Goal: Transaction & Acquisition: Subscribe to service/newsletter

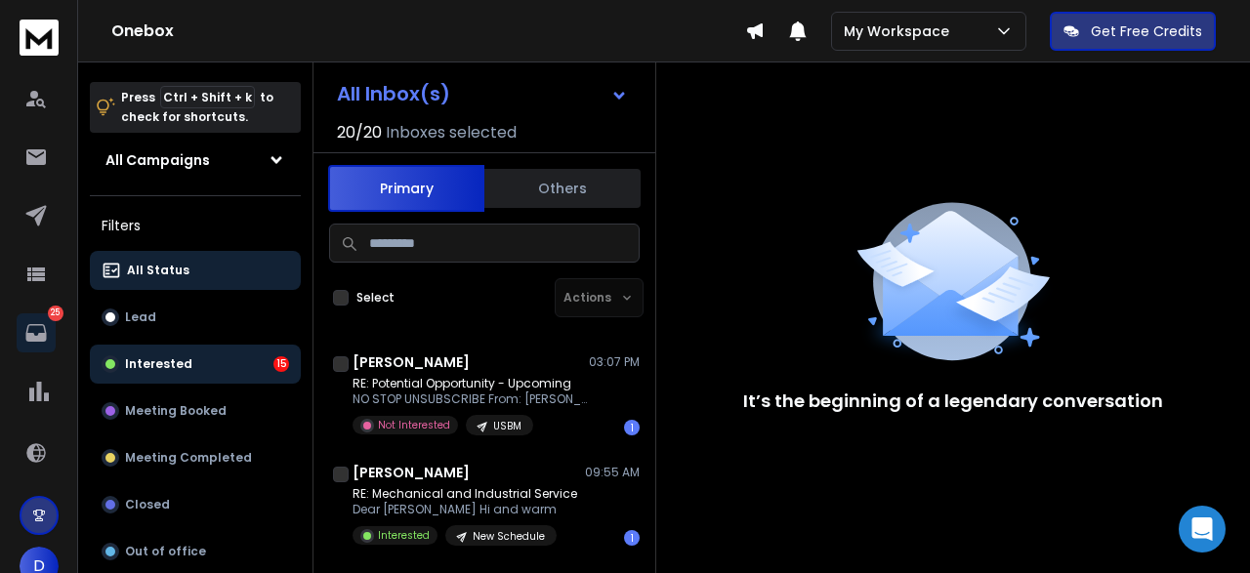
click at [235, 359] on button "Interested 15" at bounding box center [195, 364] width 211 height 39
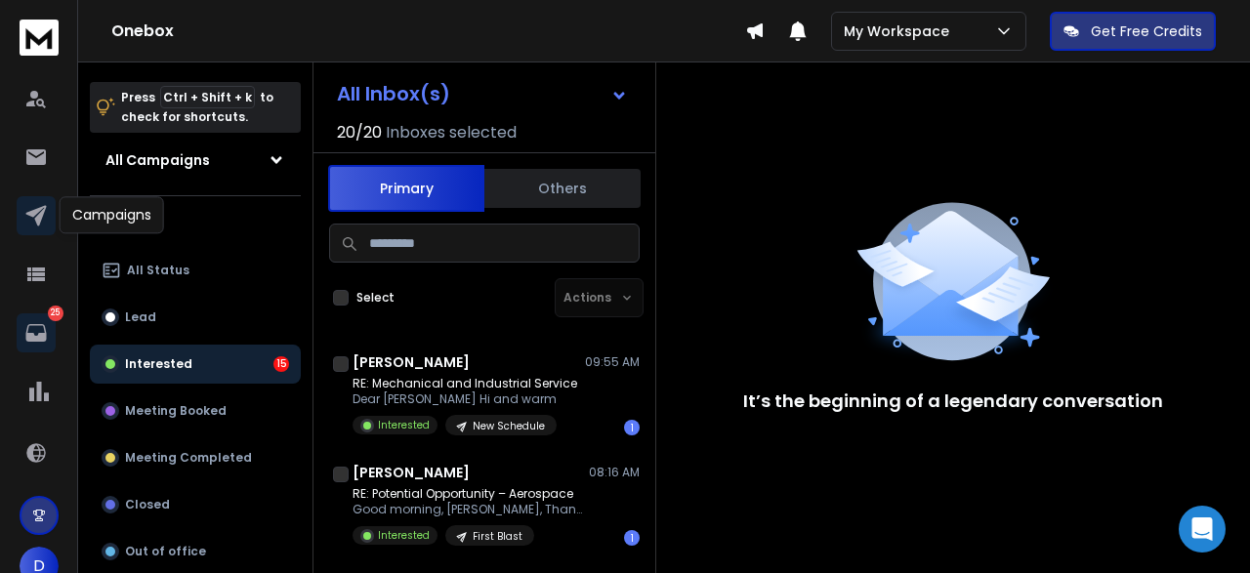
click at [40, 224] on icon at bounding box center [35, 215] width 23 height 23
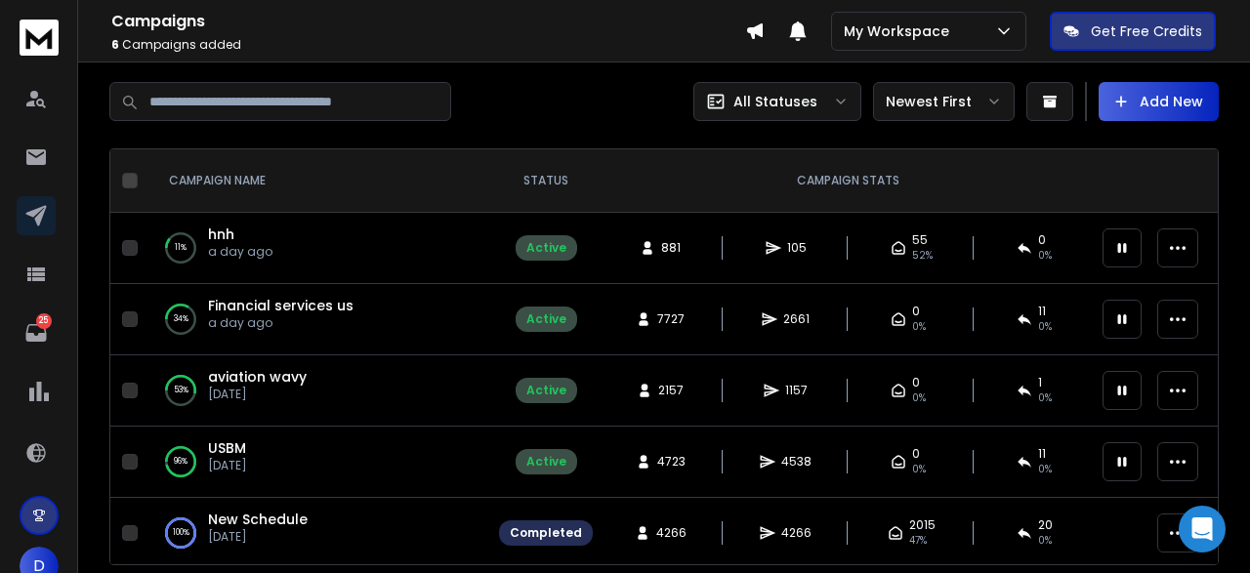
scroll to position [104, 0]
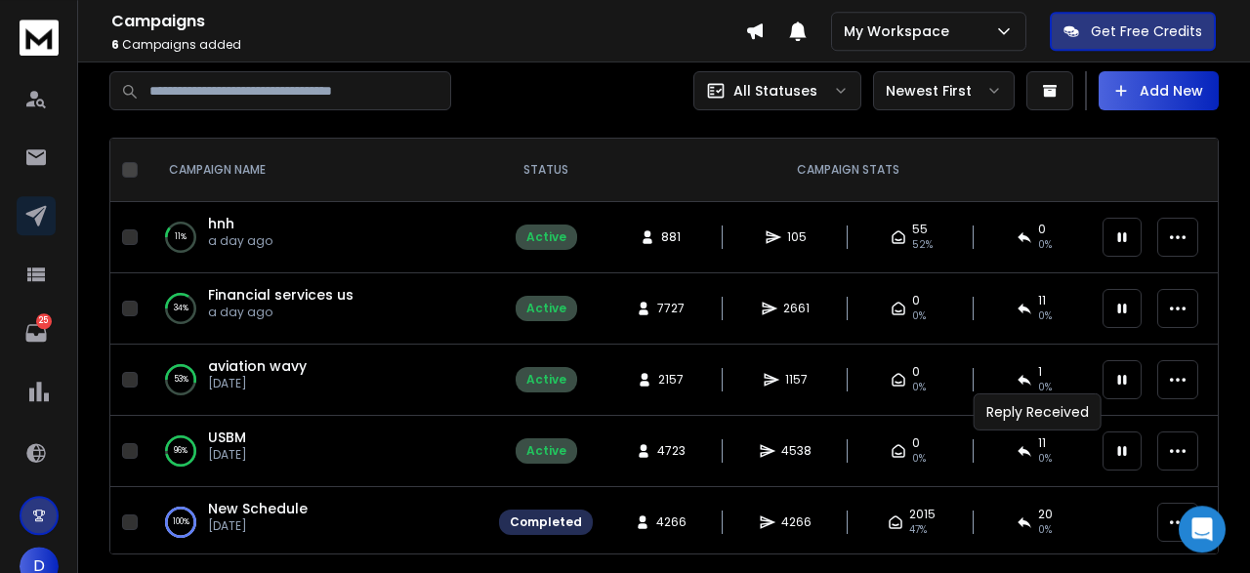
scroll to position [12, 0]
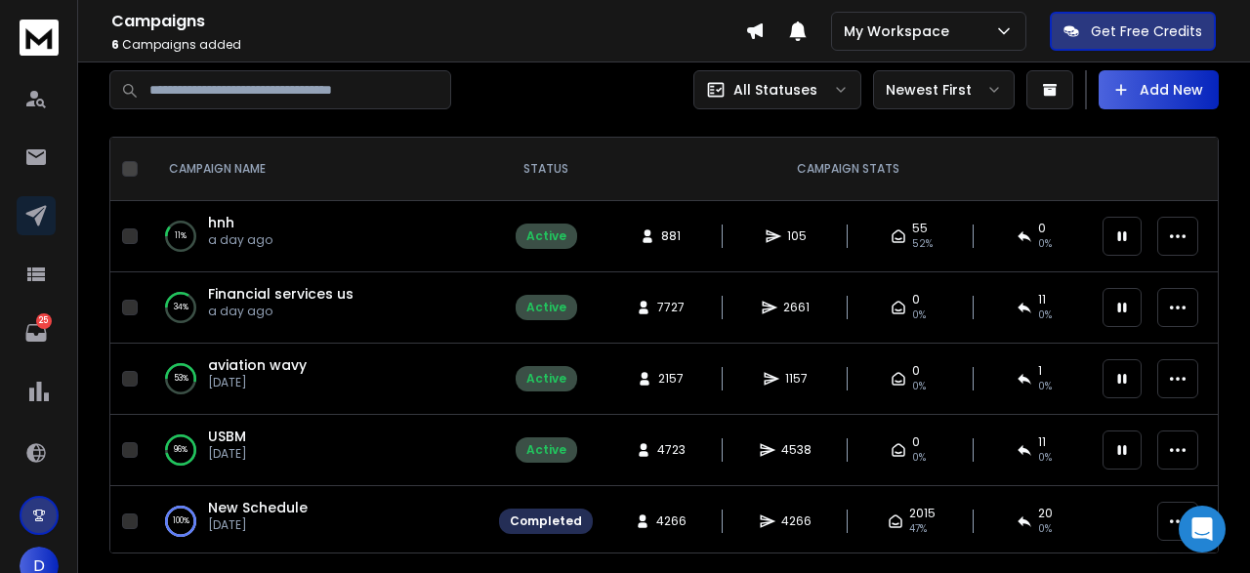
click at [1169, 452] on icon "button" at bounding box center [1178, 450] width 20 height 20
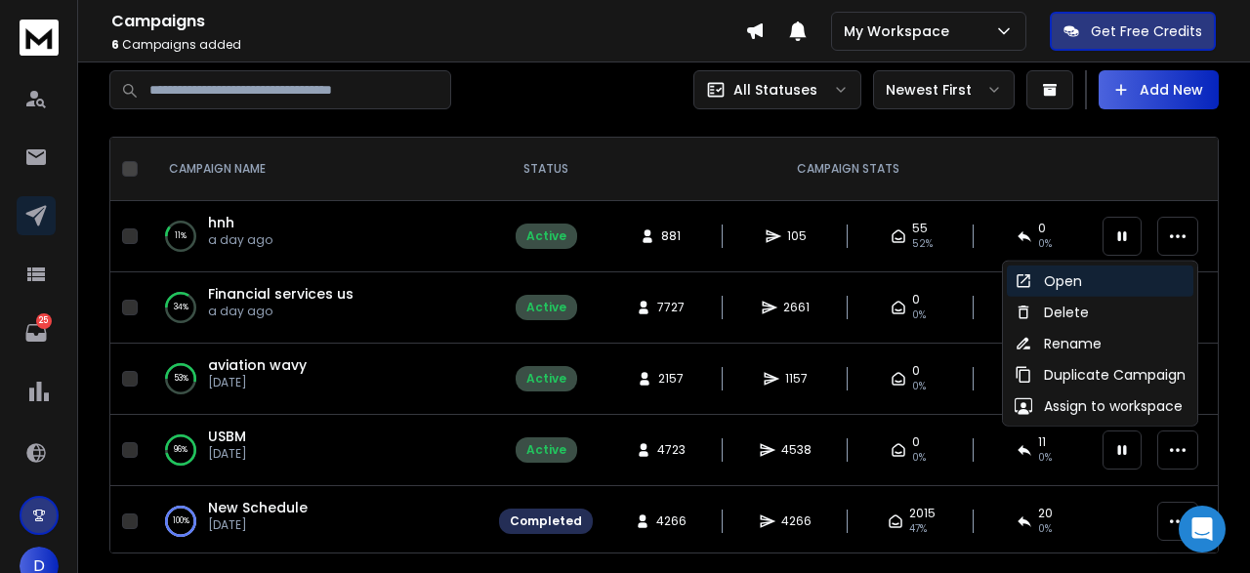
click at [1077, 281] on div "Open" at bounding box center [1048, 282] width 67 height 20
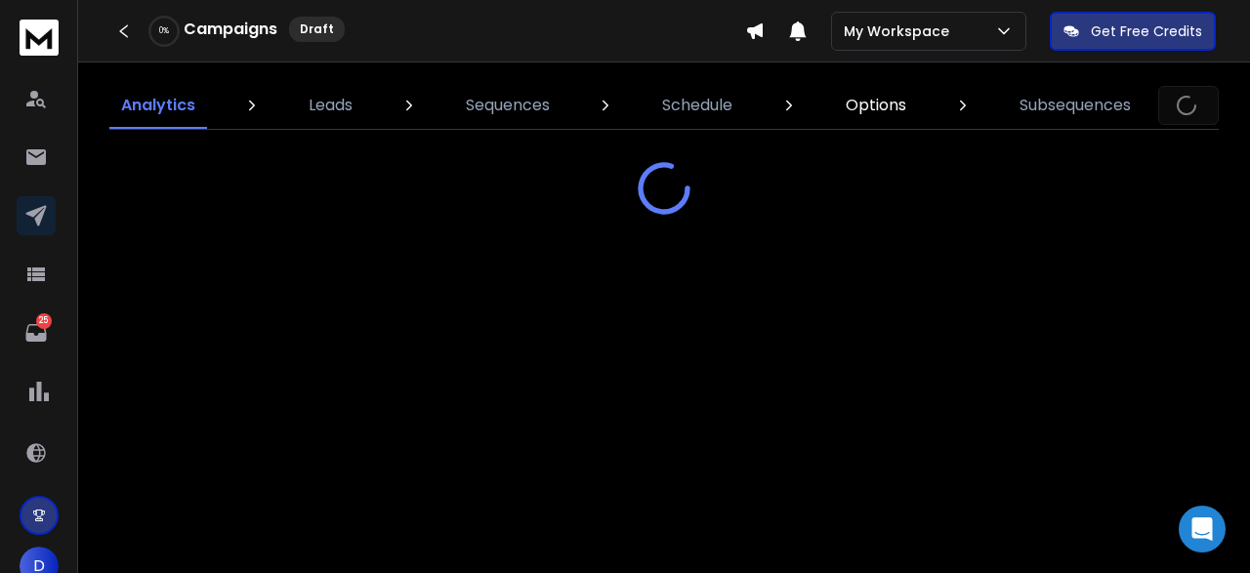
click at [873, 99] on p "Options" at bounding box center [876, 105] width 61 height 23
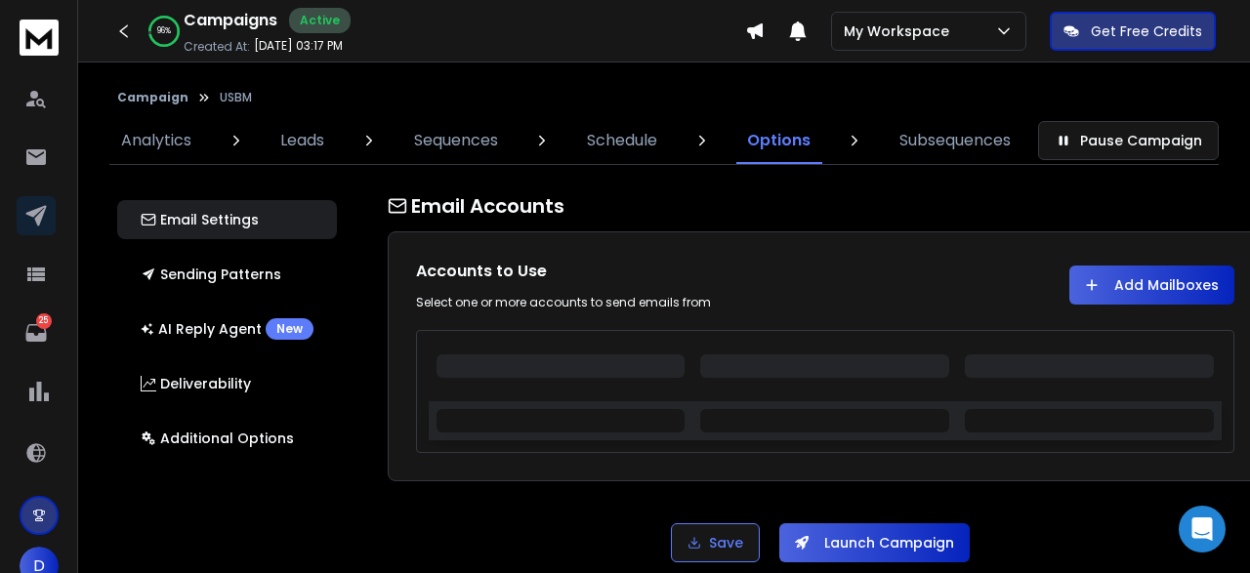
type input "****"
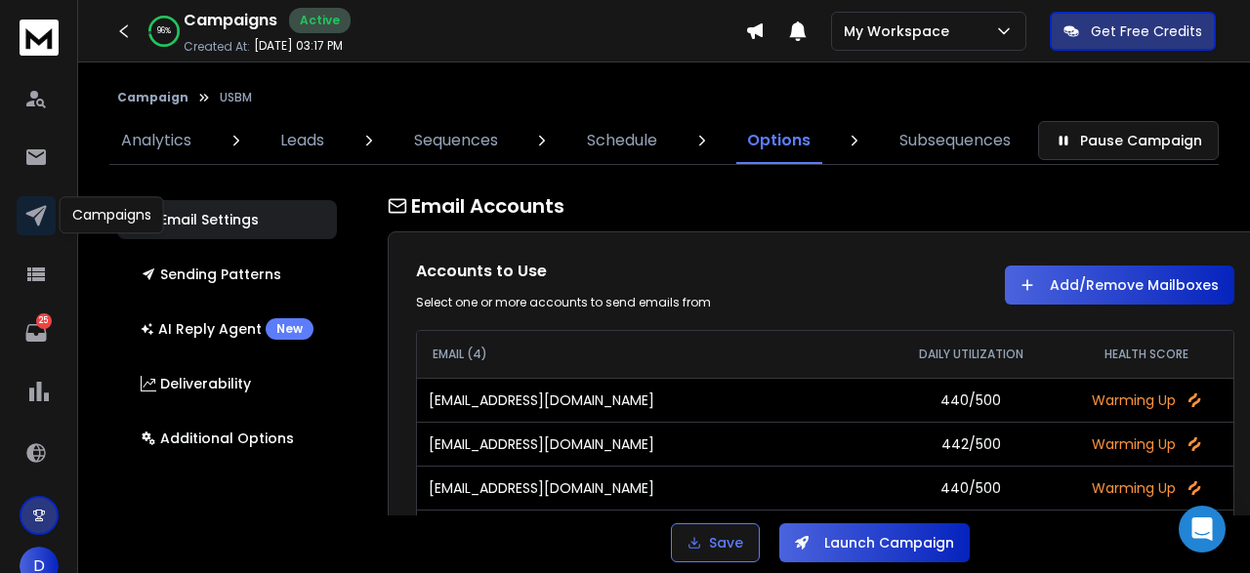
click at [48, 215] on link at bounding box center [36, 215] width 39 height 39
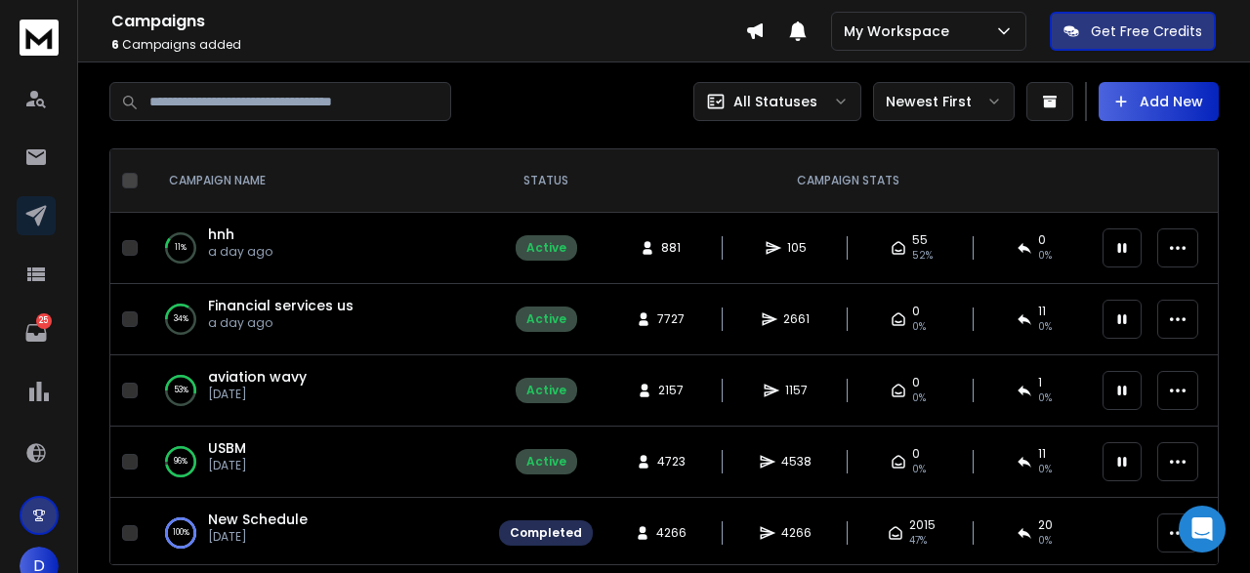
click at [1169, 35] on p "Get Free Credits" at bounding box center [1146, 31] width 111 height 20
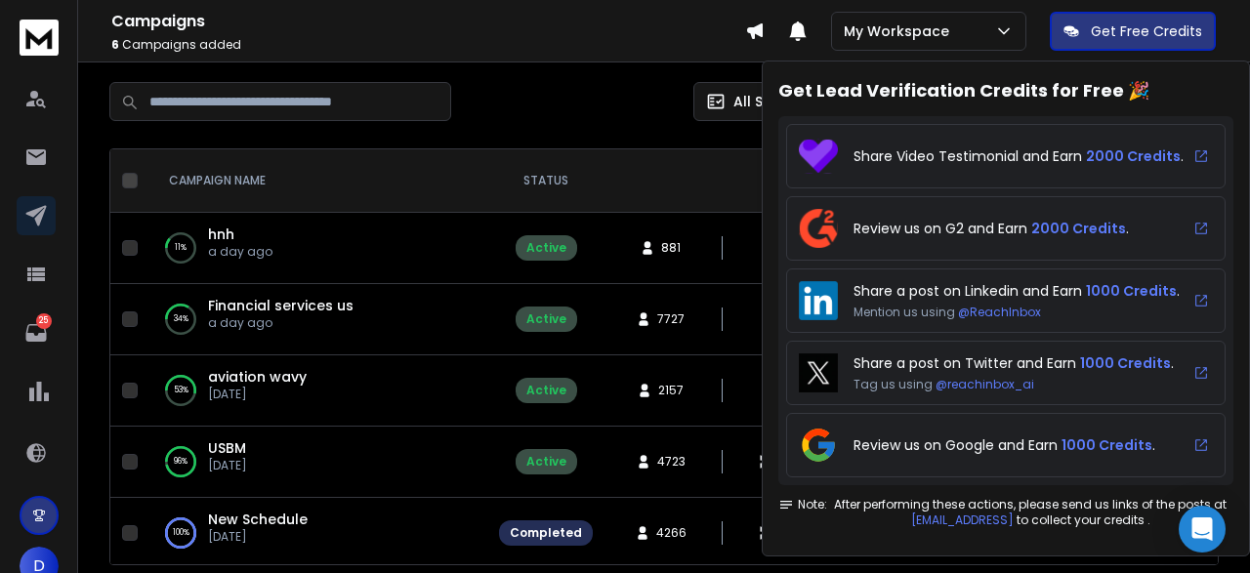
click at [593, 82] on div at bounding box center [386, 101] width 555 height 39
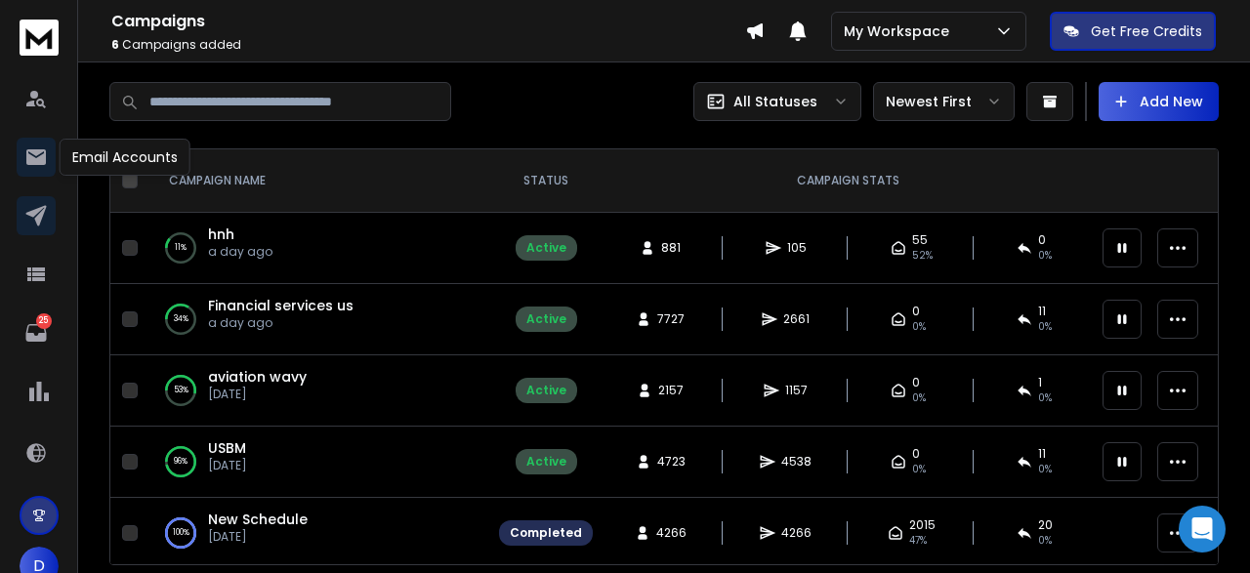
click at [40, 153] on icon at bounding box center [35, 157] width 23 height 23
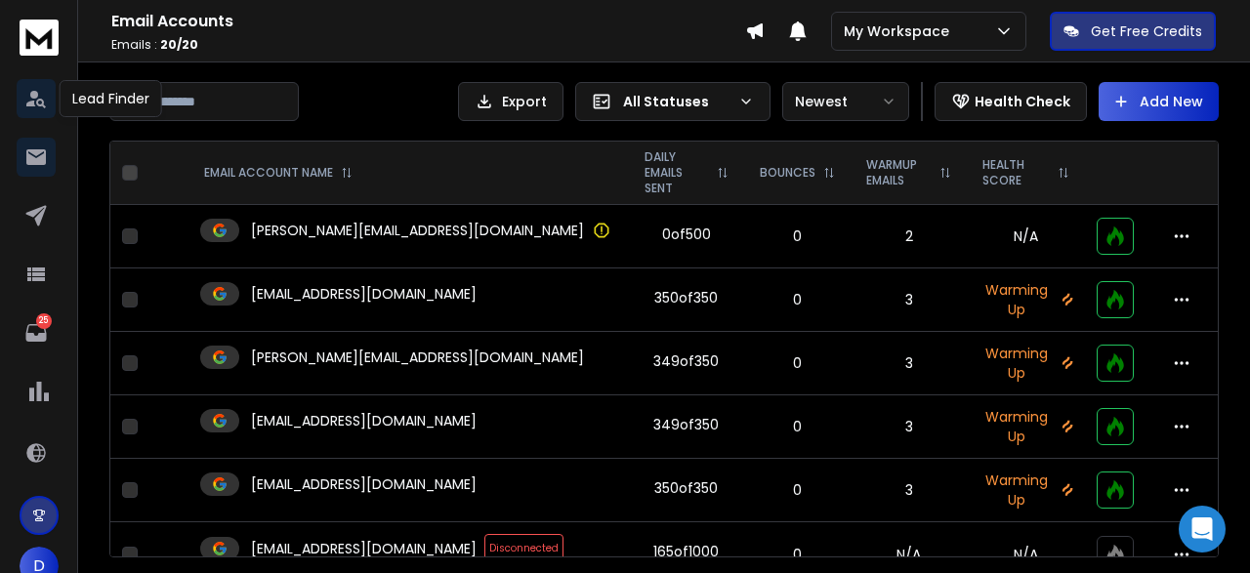
click at [30, 97] on icon at bounding box center [35, 98] width 23 height 23
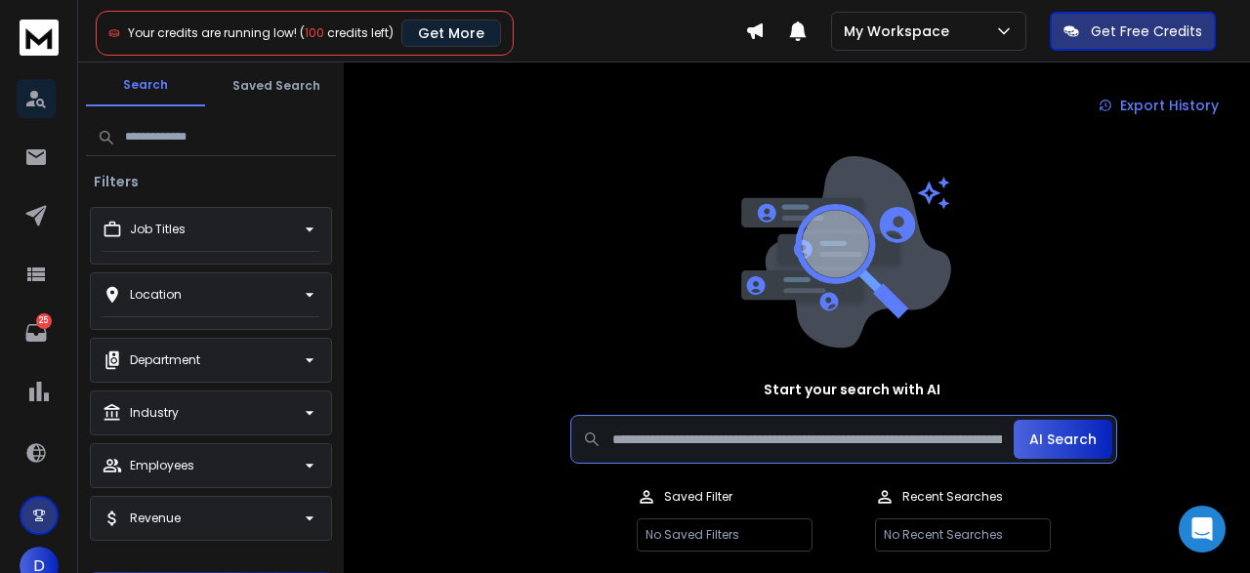
click at [463, 26] on button "Get More" at bounding box center [451, 33] width 100 height 27
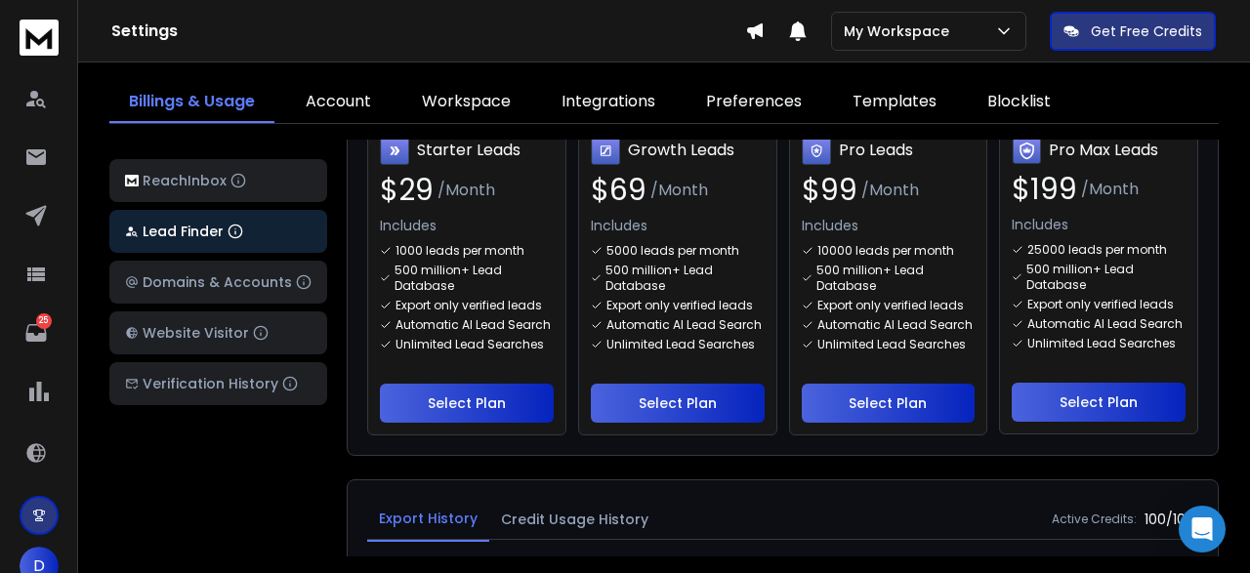
scroll to position [363, 0]
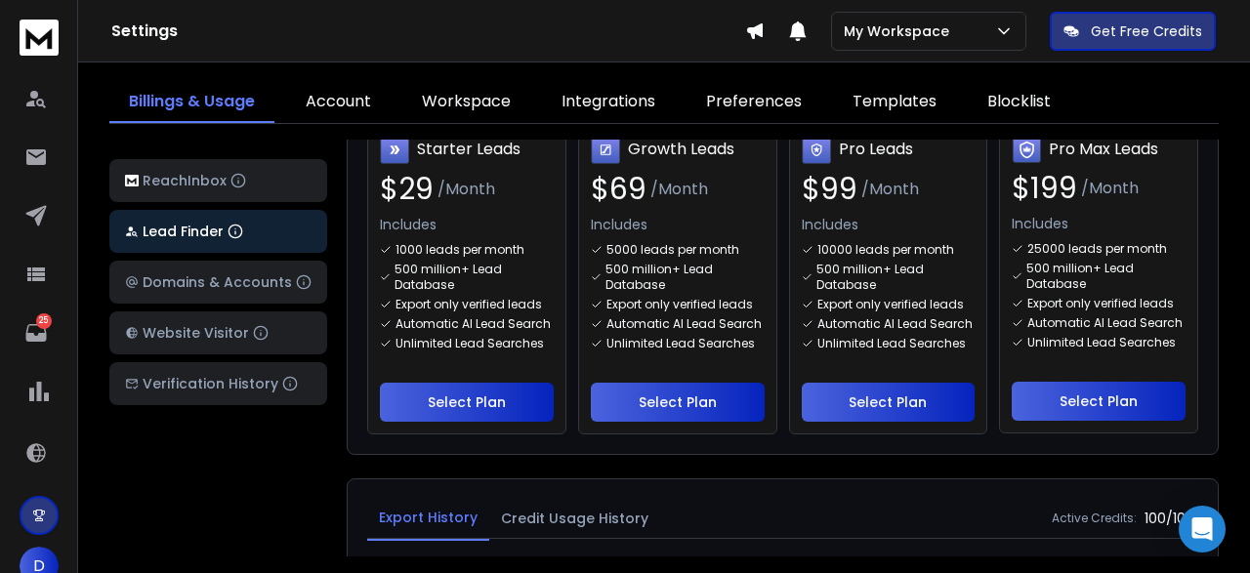
click at [659, 399] on button "Select Plan" at bounding box center [678, 402] width 174 height 39
